Goal: Task Accomplishment & Management: Manage account settings

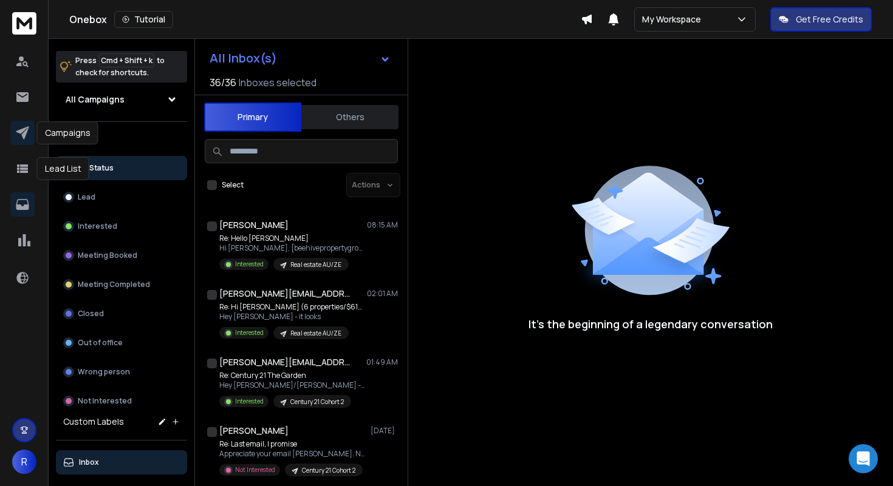
click at [22, 140] on link at bounding box center [22, 133] width 24 height 24
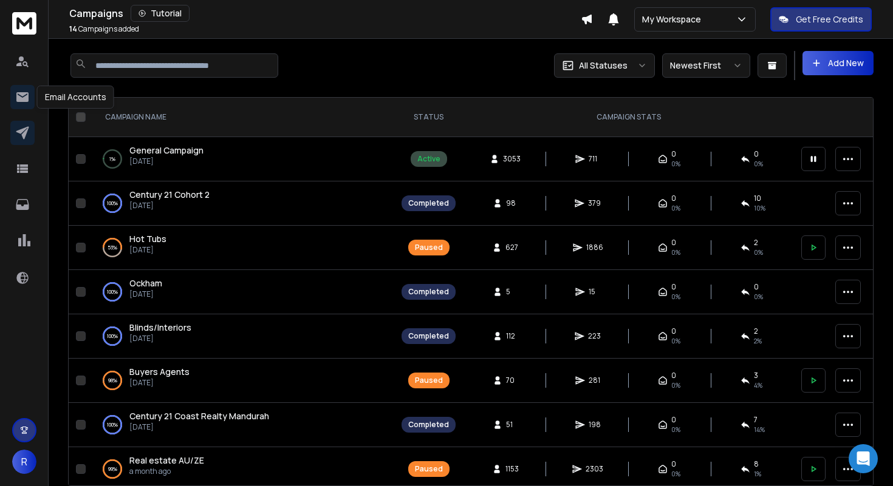
click at [21, 89] on link at bounding box center [22, 97] width 24 height 24
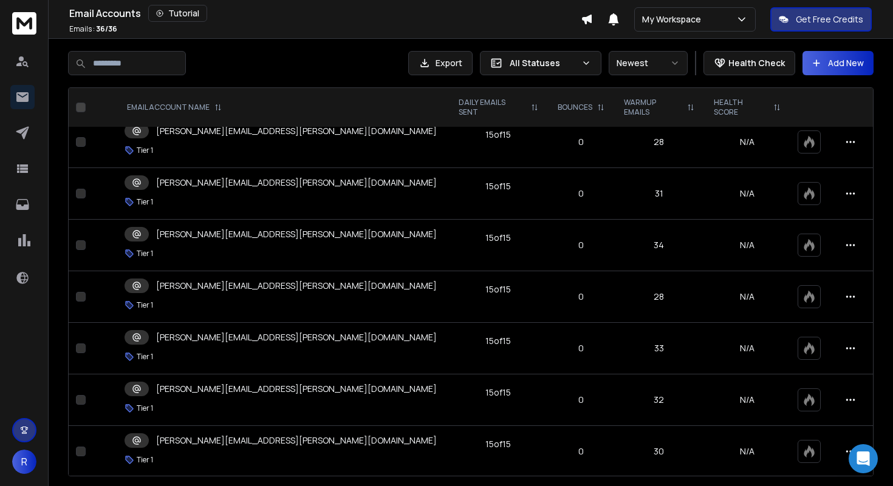
scroll to position [12, 0]
click at [21, 166] on icon at bounding box center [22, 169] width 11 height 9
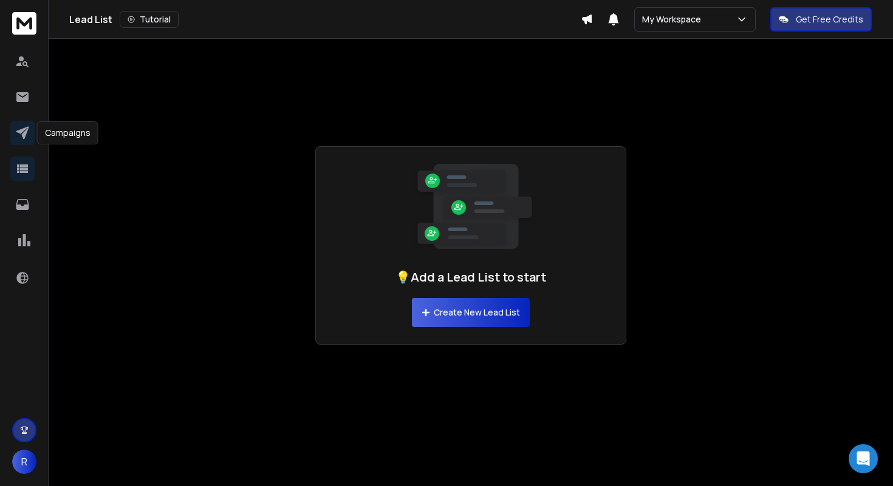
click at [26, 121] on link at bounding box center [22, 133] width 24 height 24
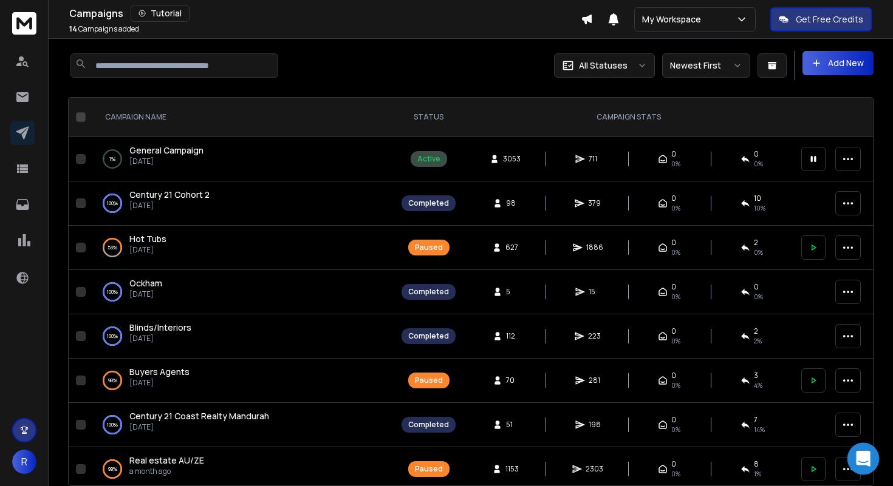
click at [859, 464] on icon "Open Intercom Messenger" at bounding box center [863, 459] width 14 height 16
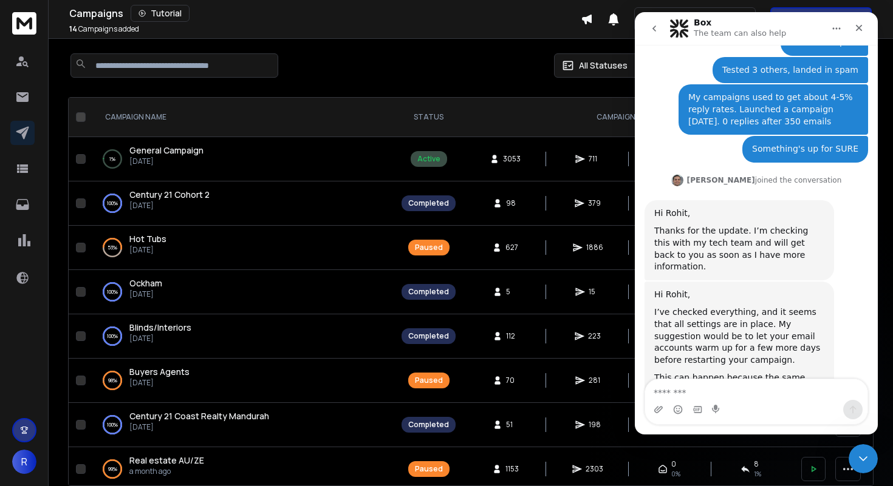
scroll to position [573, 0]
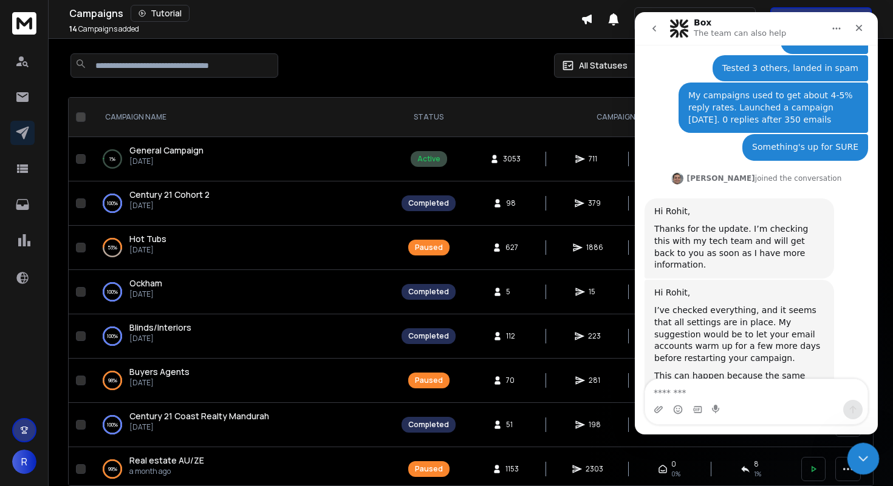
click at [857, 452] on icon "Close Intercom Messenger" at bounding box center [861, 457] width 15 height 15
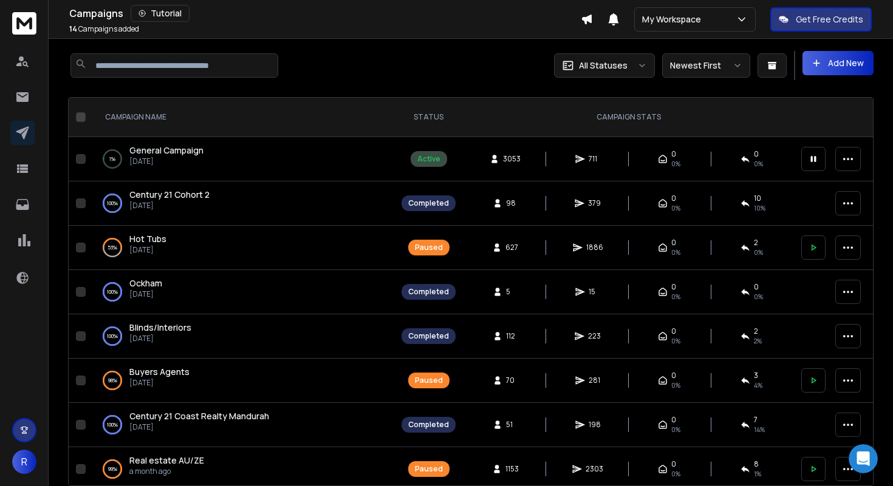
click at [145, 151] on span "General Campaign" at bounding box center [166, 151] width 74 height 12
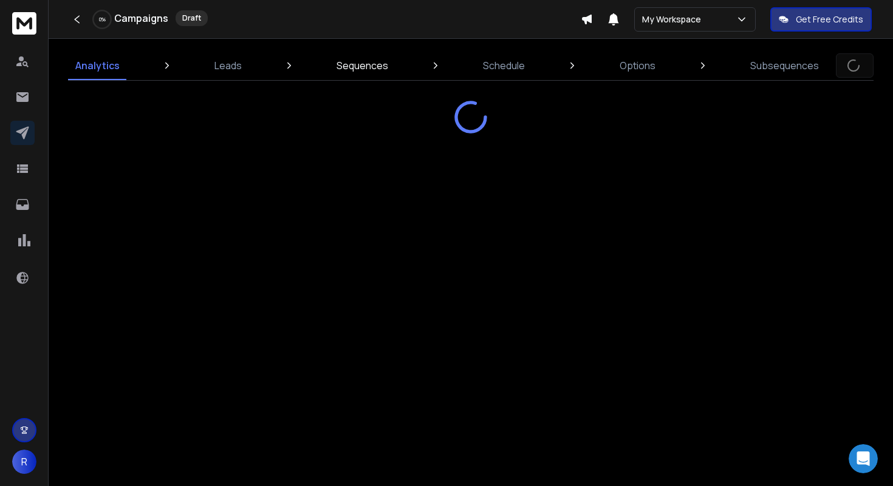
click at [364, 75] on link "Sequences" at bounding box center [362, 65] width 66 height 29
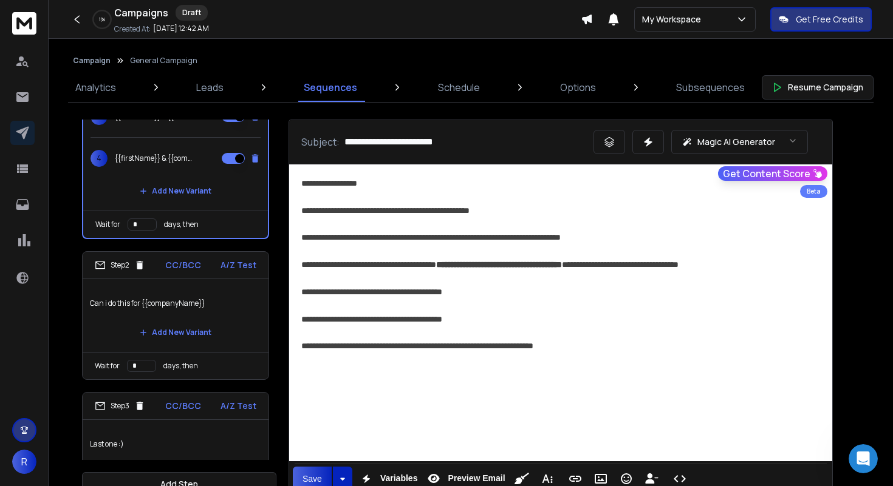
scroll to position [177, 0]
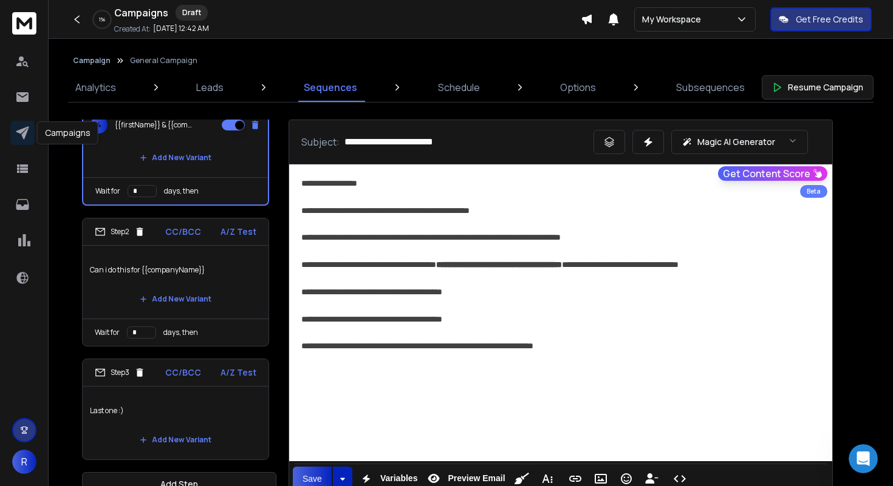
click at [27, 128] on icon at bounding box center [22, 133] width 13 height 13
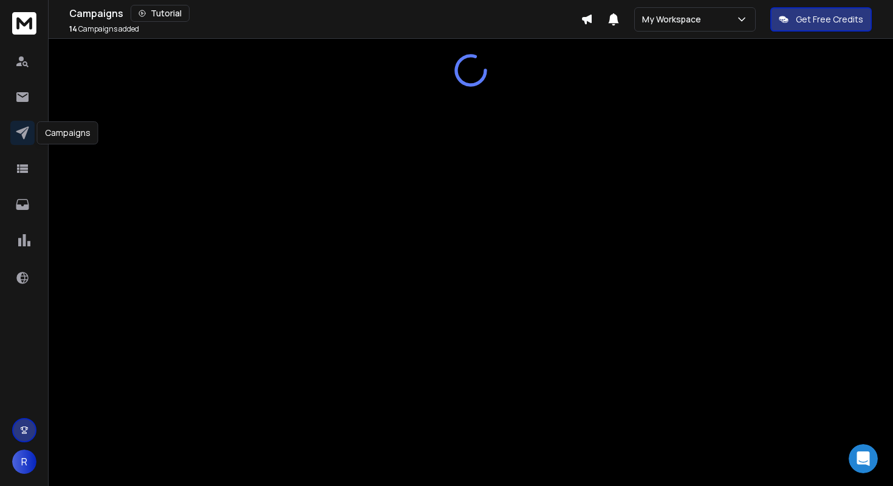
click at [21, 134] on icon at bounding box center [22, 133] width 15 height 15
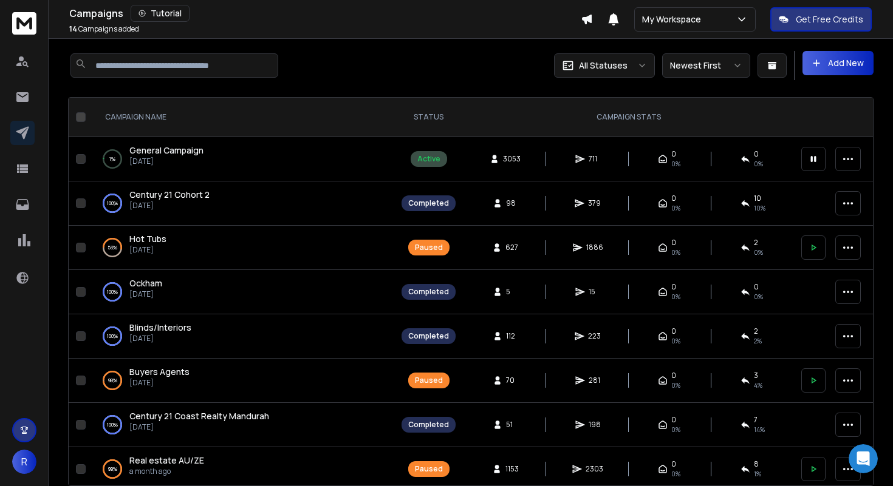
scroll to position [281, 0]
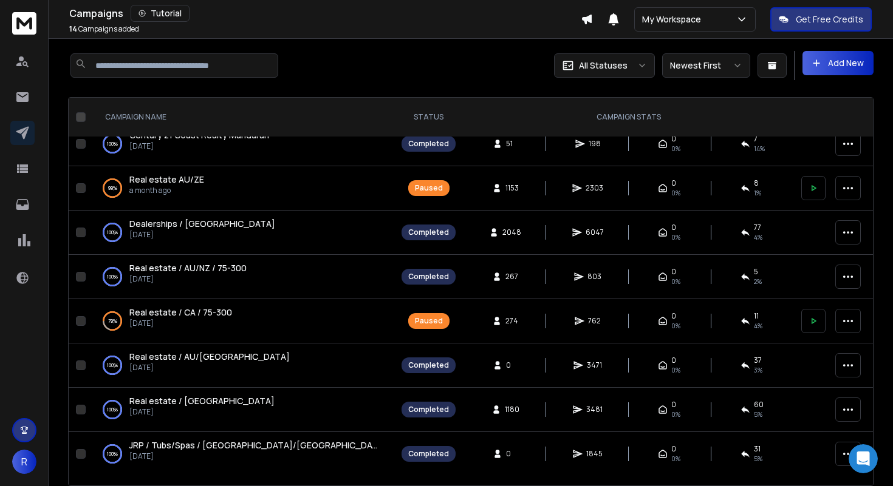
click at [182, 449] on span "JRP / Tubs/Spas / US/CA" at bounding box center [257, 446] width 257 height 12
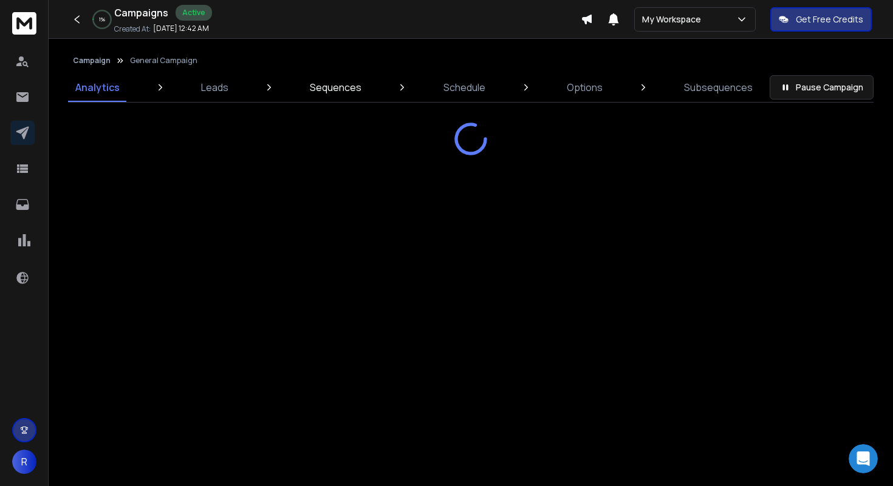
click at [322, 86] on p "Sequences" at bounding box center [336, 87] width 52 height 15
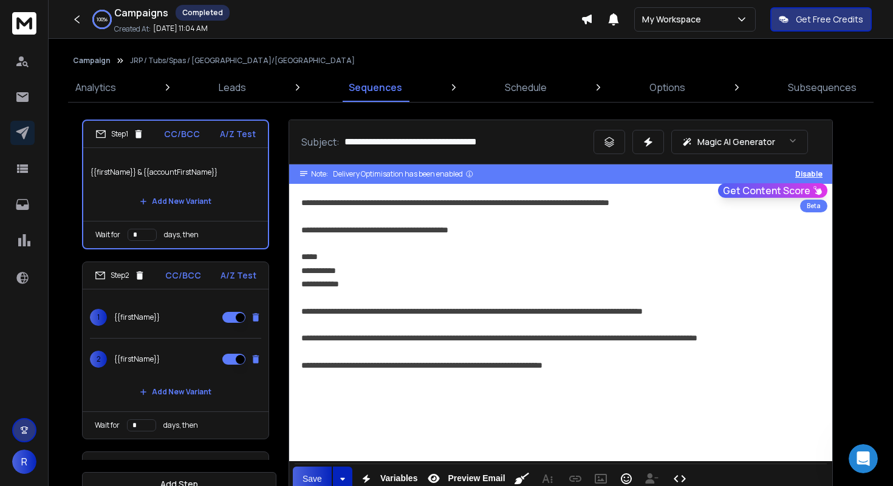
click at [171, 312] on div "1 {{firstName}}" at bounding box center [175, 318] width 171 height 42
type input "**********"
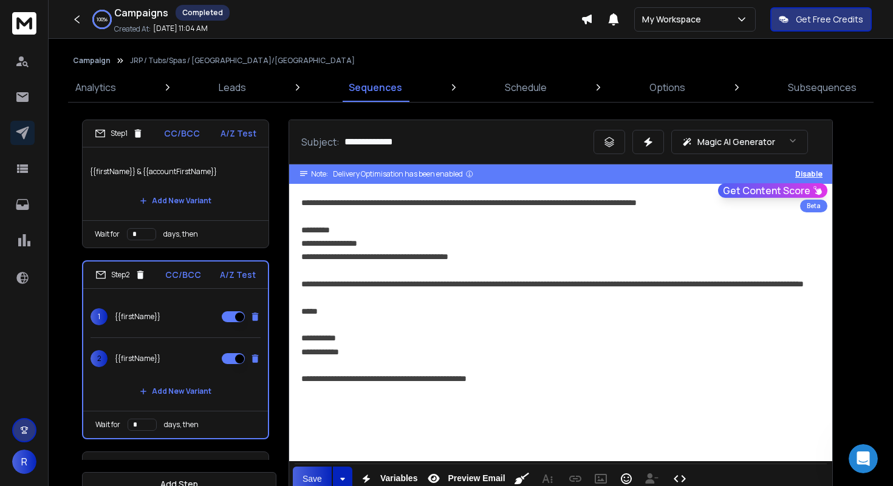
scroll to position [93, 0]
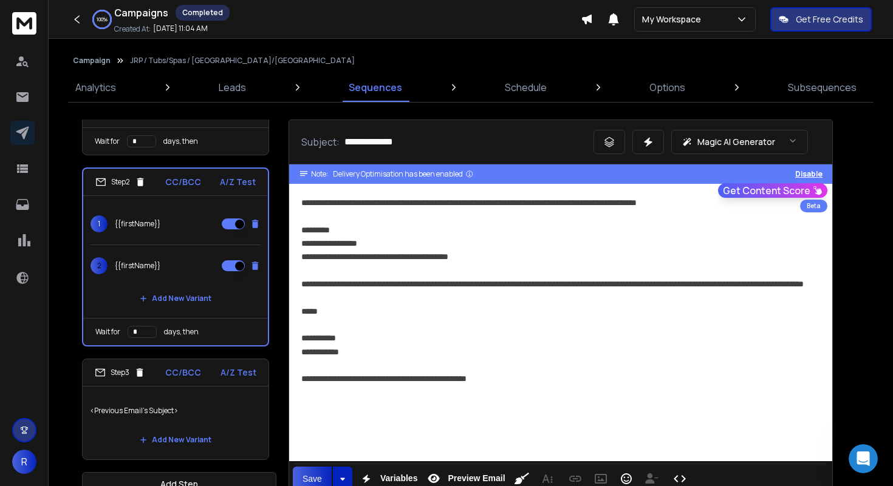
click at [140, 220] on p "{{firstName}}" at bounding box center [138, 224] width 46 height 10
click at [138, 257] on div "2 {{firstName}}" at bounding box center [125, 265] width 70 height 17
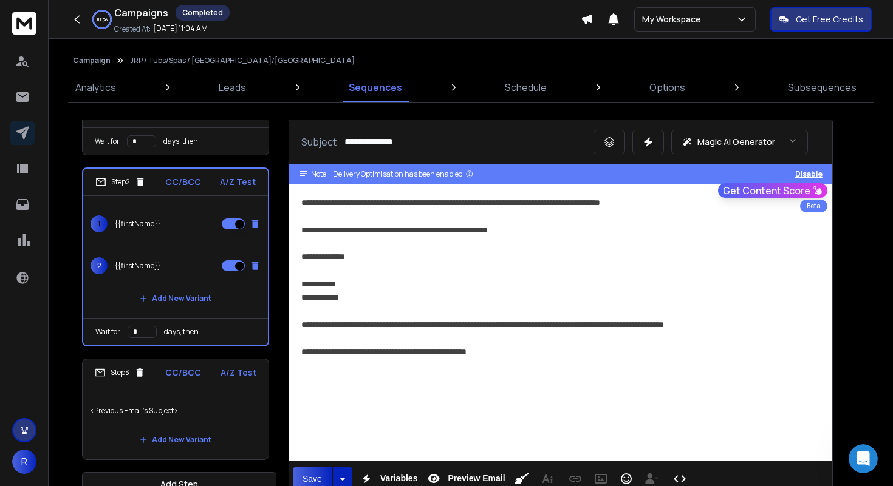
scroll to position [27, 0]
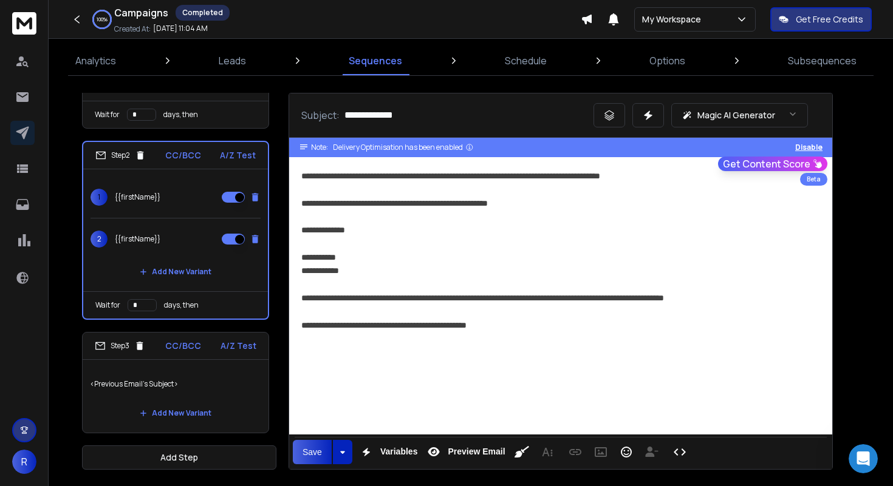
click at [167, 390] on p "<Previous Email's Subject>" at bounding box center [175, 384] width 171 height 34
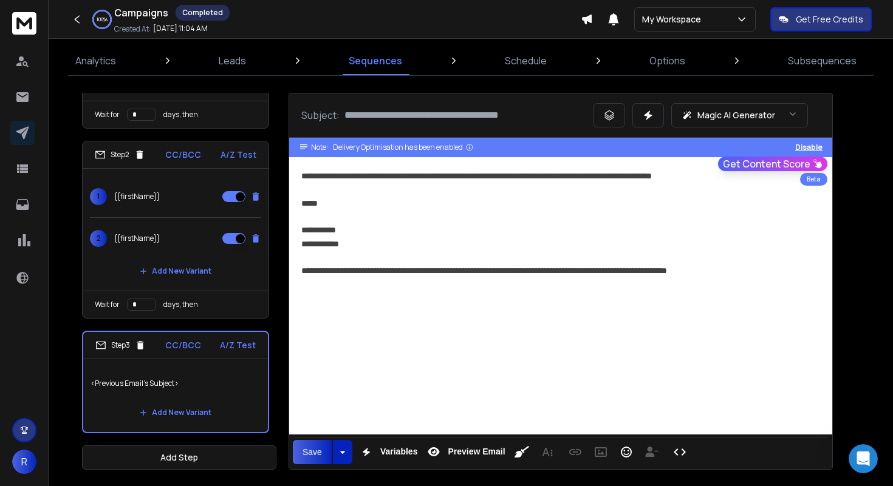
scroll to position [0, 0]
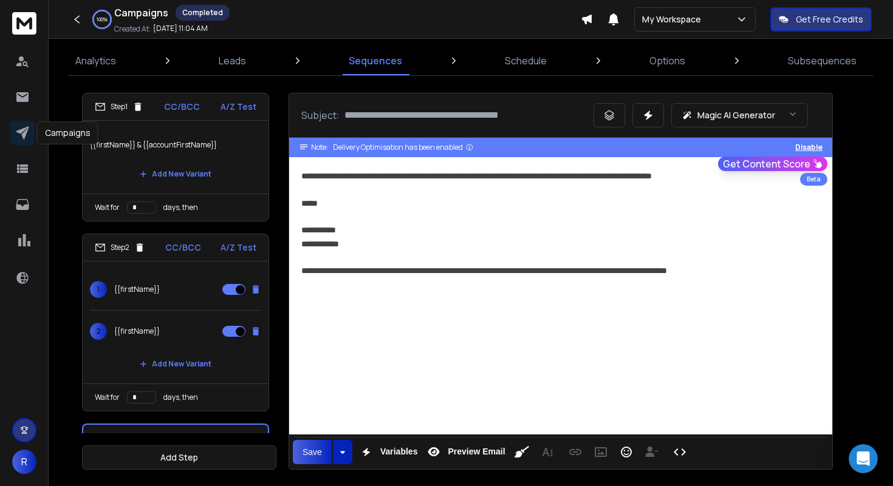
click at [24, 130] on icon at bounding box center [22, 133] width 15 height 15
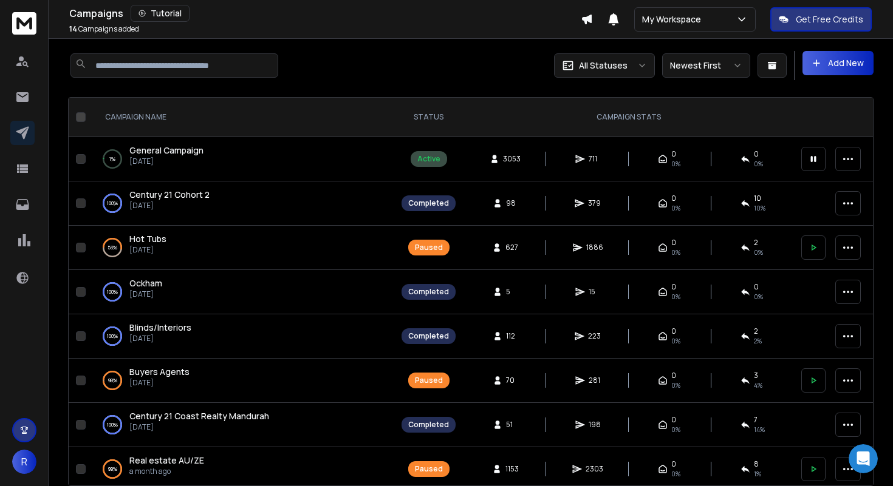
click at [188, 141] on td "1 % General Campaign 3 days ago" at bounding box center [242, 159] width 304 height 44
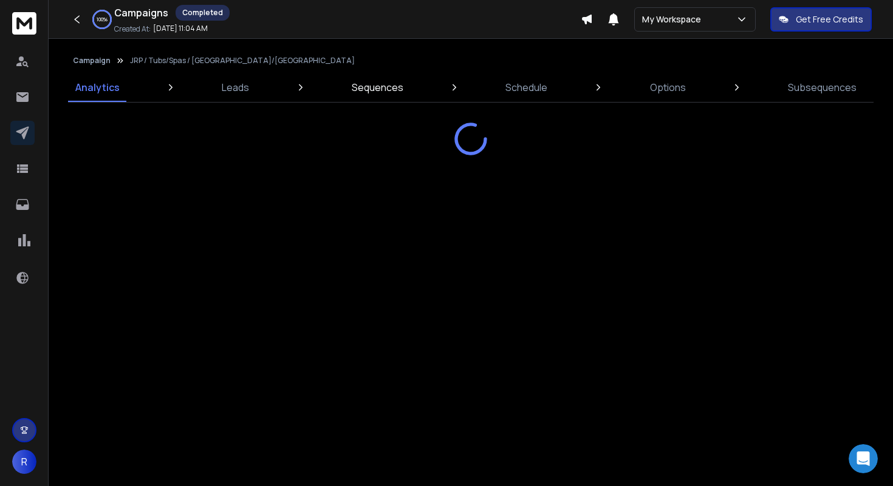
click at [359, 82] on p "Sequences" at bounding box center [378, 87] width 52 height 15
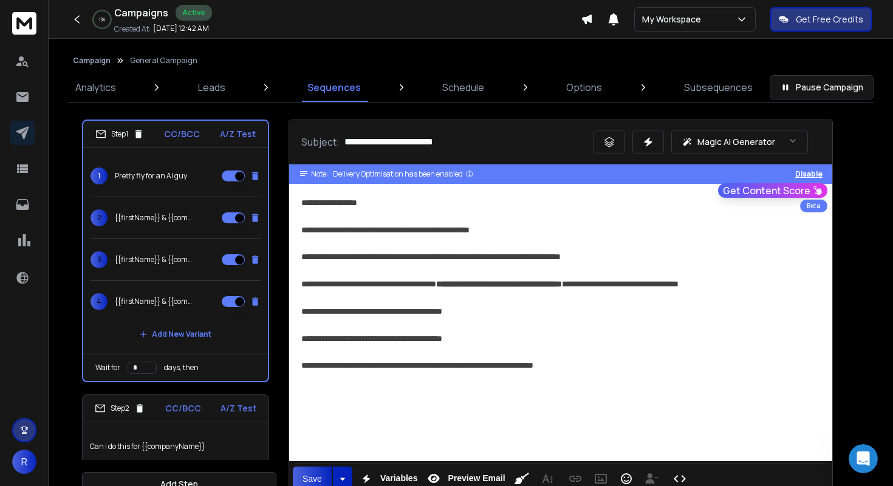
click at [152, 179] on p "Pretty fly for an AI guy" at bounding box center [151, 176] width 72 height 10
click at [180, 216] on p "{{firstName}} & {{companyName}}" at bounding box center [154, 218] width 78 height 10
type input "**********"
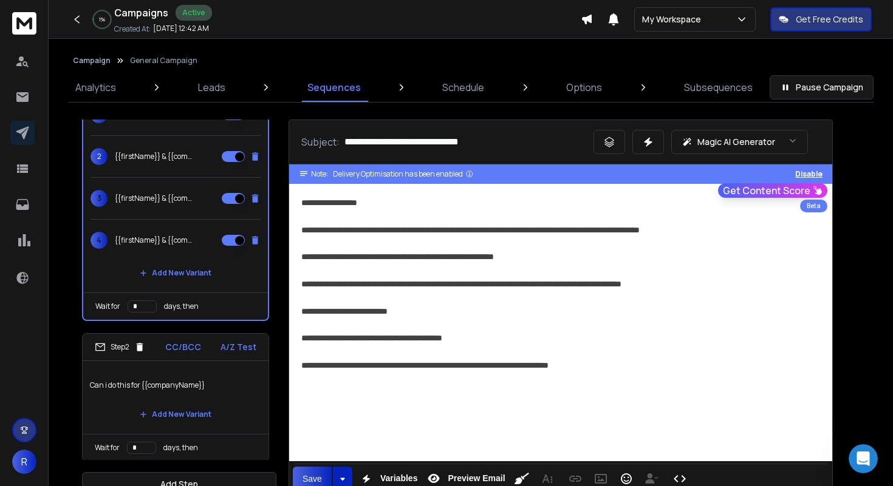
scroll to position [70, 0]
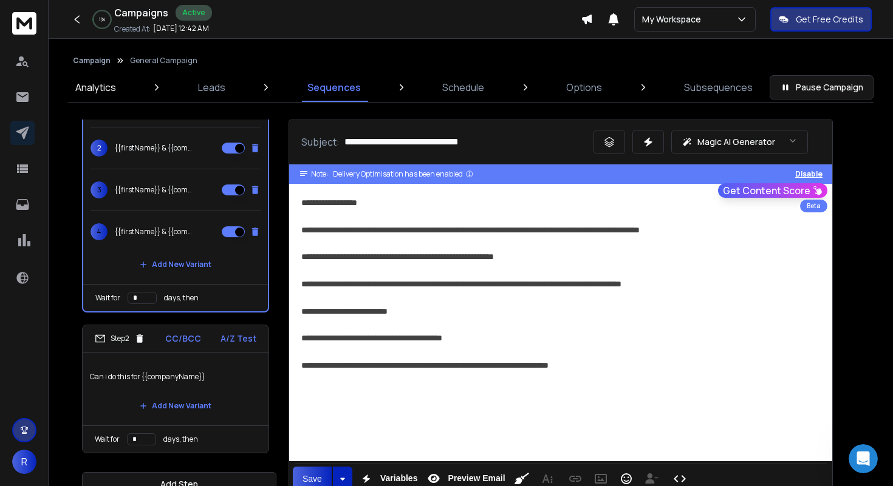
click at [121, 90] on link "Analytics" at bounding box center [95, 87] width 55 height 29
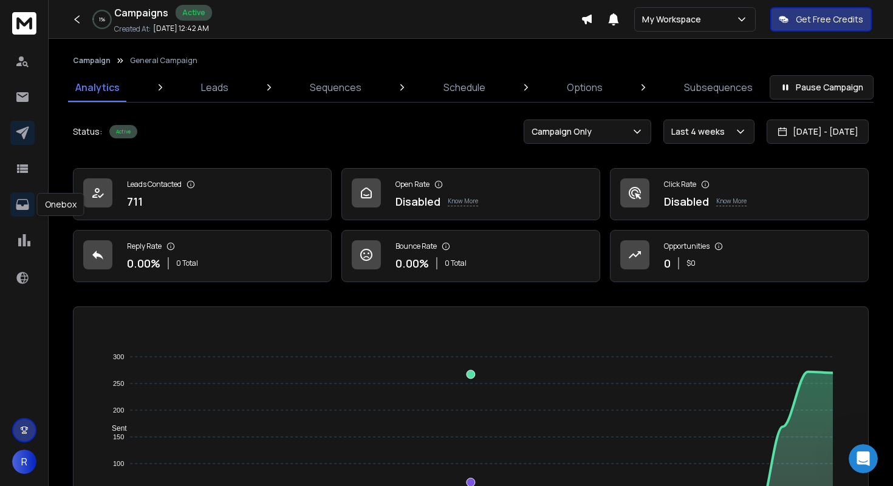
click at [31, 199] on link at bounding box center [22, 204] width 24 height 24
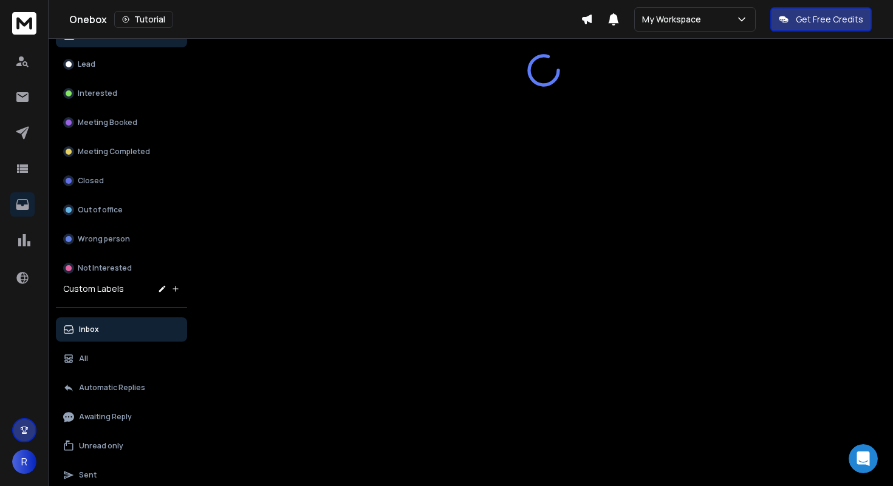
scroll to position [212, 0]
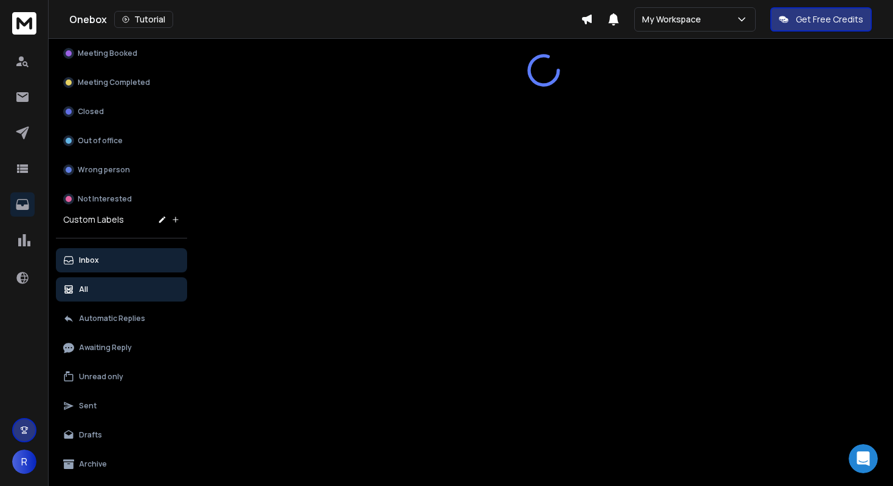
click at [121, 279] on button "All" at bounding box center [121, 290] width 131 height 24
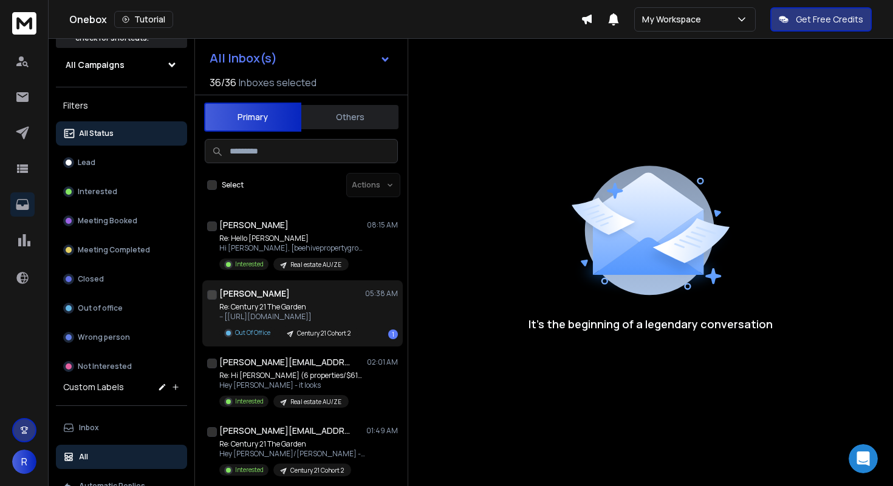
scroll to position [60, 0]
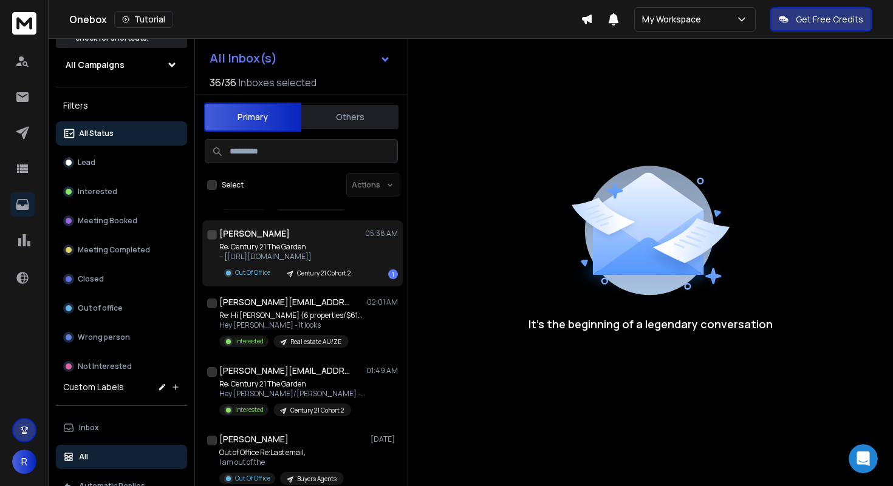
click at [331, 239] on div "Nikki Melia 05:38 AM" at bounding box center [308, 234] width 179 height 12
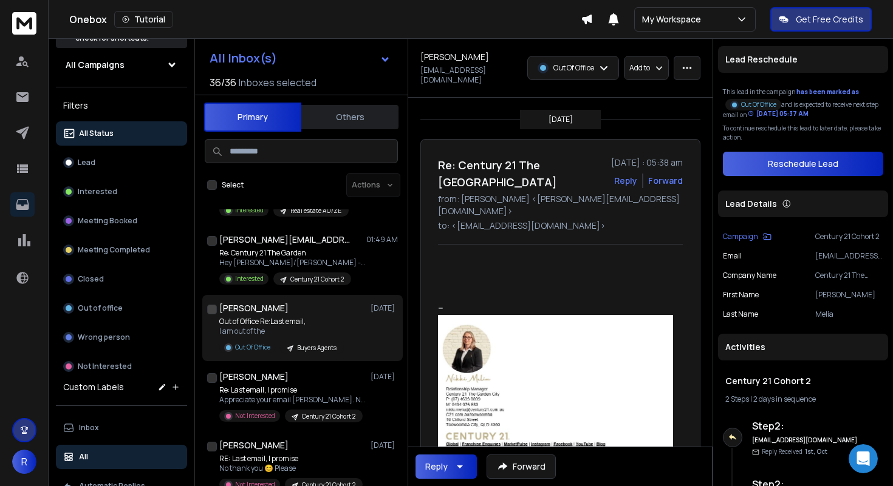
scroll to position [0, 0]
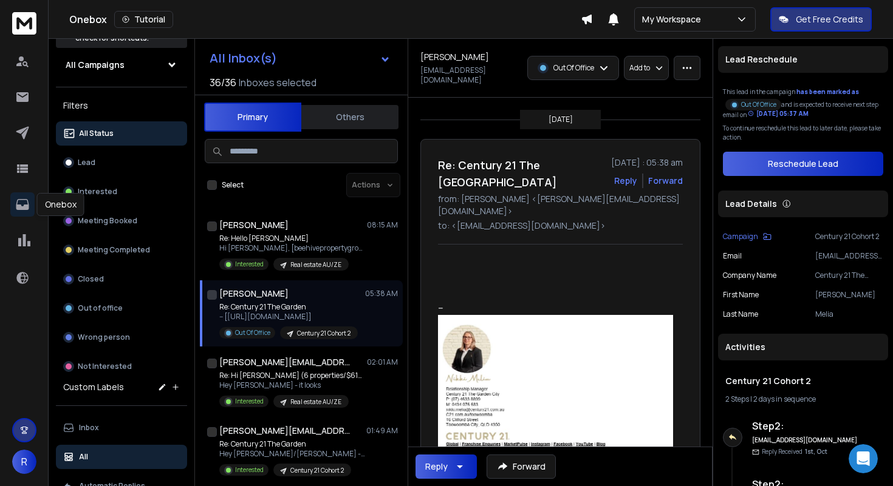
click at [24, 199] on icon at bounding box center [22, 204] width 13 height 11
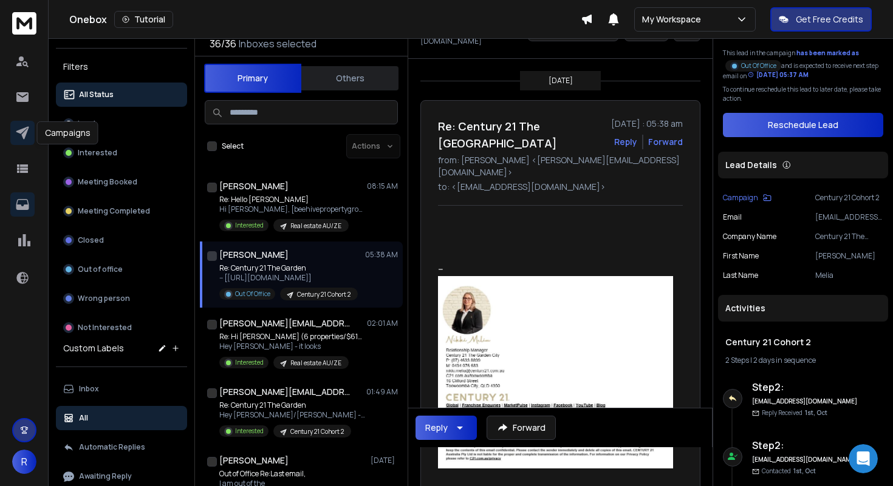
click at [16, 124] on link at bounding box center [22, 133] width 24 height 24
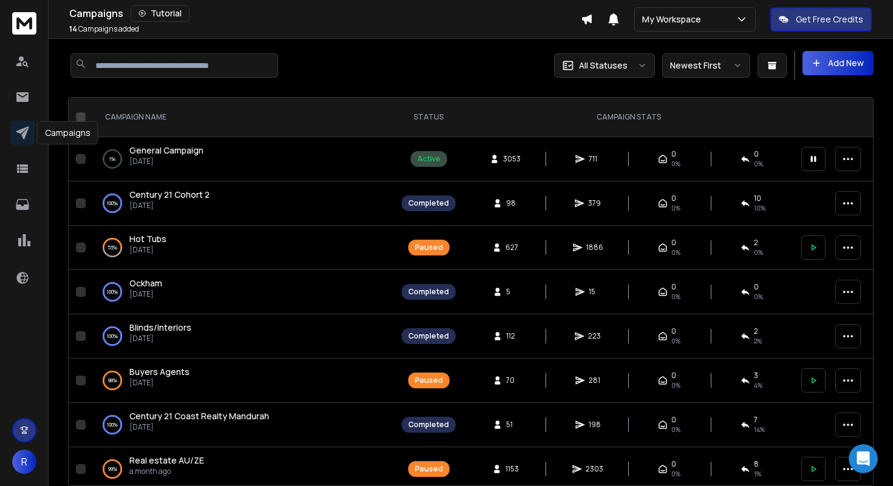
scroll to position [573, 0]
click at [7, 205] on div "R" at bounding box center [24, 243] width 49 height 486
click at [20, 208] on icon at bounding box center [22, 204] width 13 height 11
